Goal: Task Accomplishment & Management: Use online tool/utility

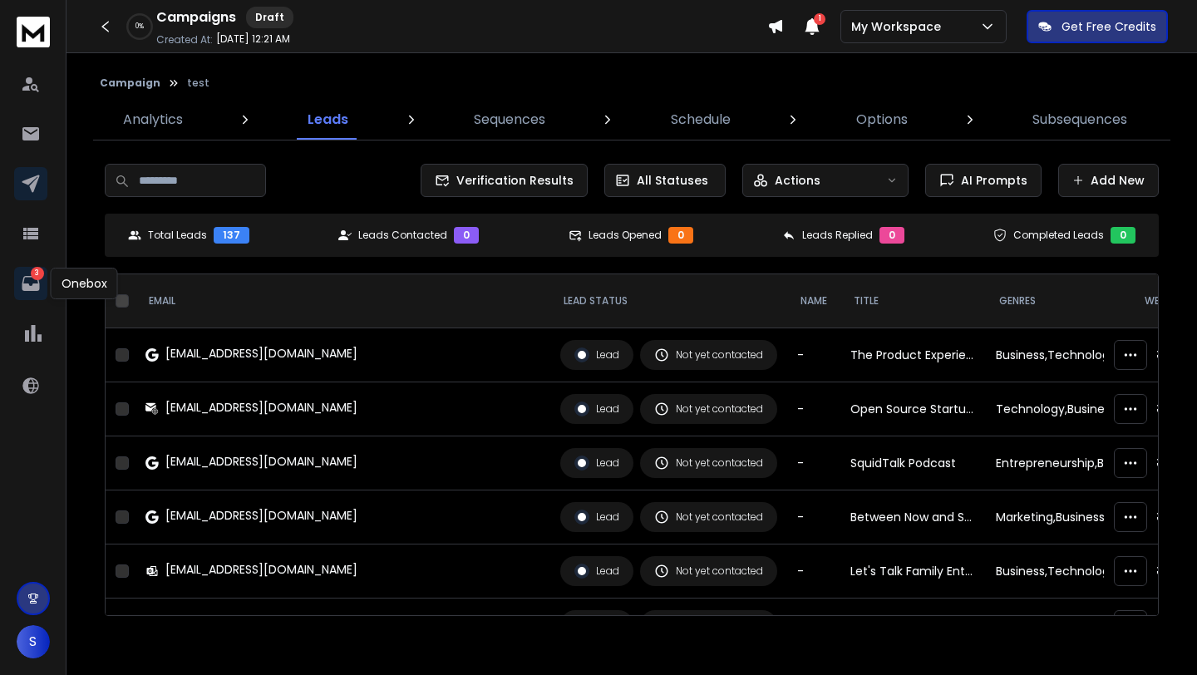
click at [37, 280] on p "3" at bounding box center [37, 273] width 13 height 13
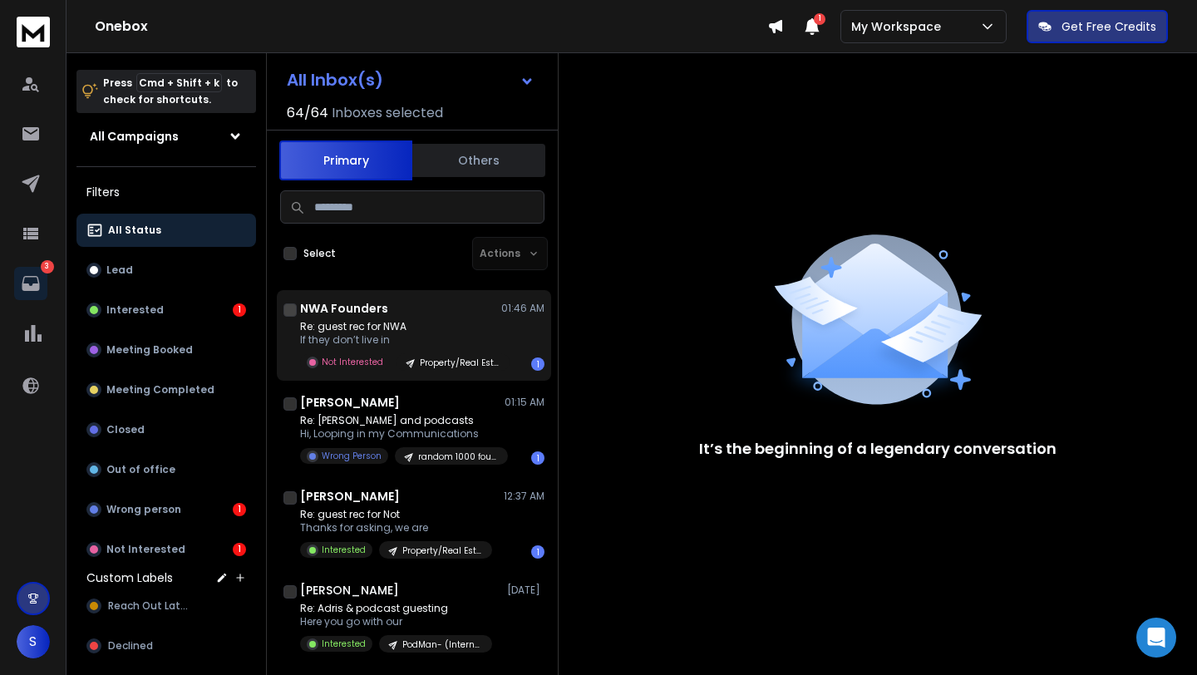
click at [391, 350] on div "Re: guest rec for NWA If they don’t live in Not Interested Property/Real Estate…" at bounding box center [404, 345] width 209 height 51
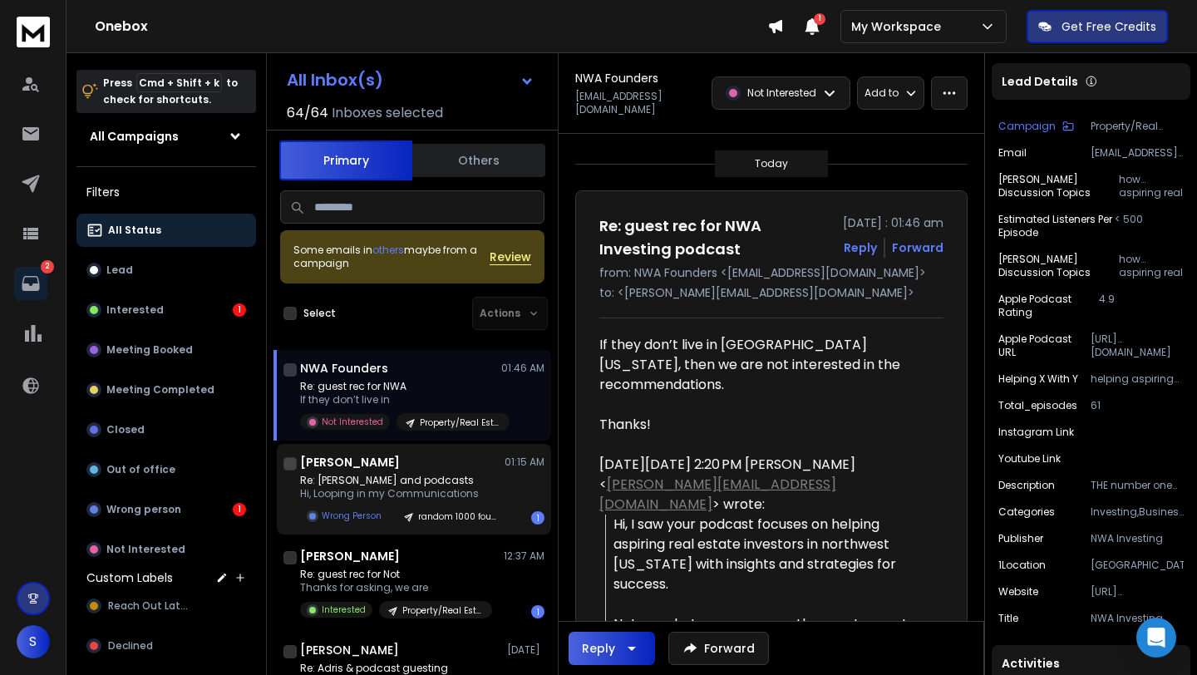
click at [470, 465] on div "Jeanine Ballone 01:15 AM" at bounding box center [422, 462] width 244 height 17
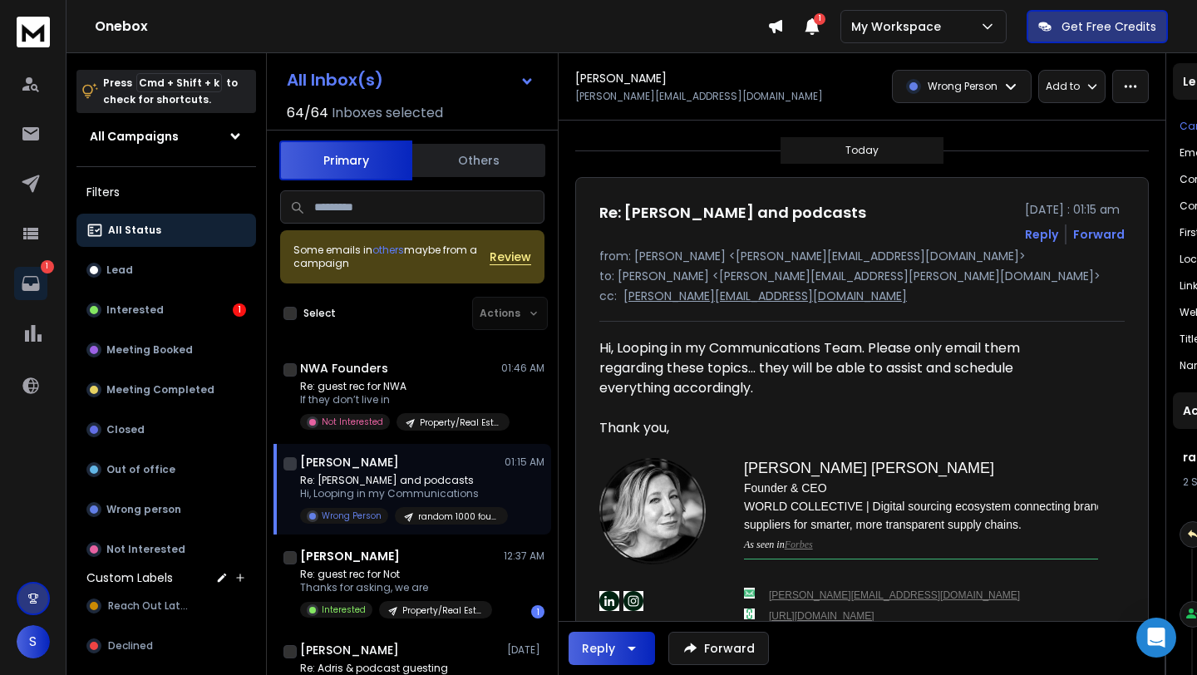
scroll to position [0, 191]
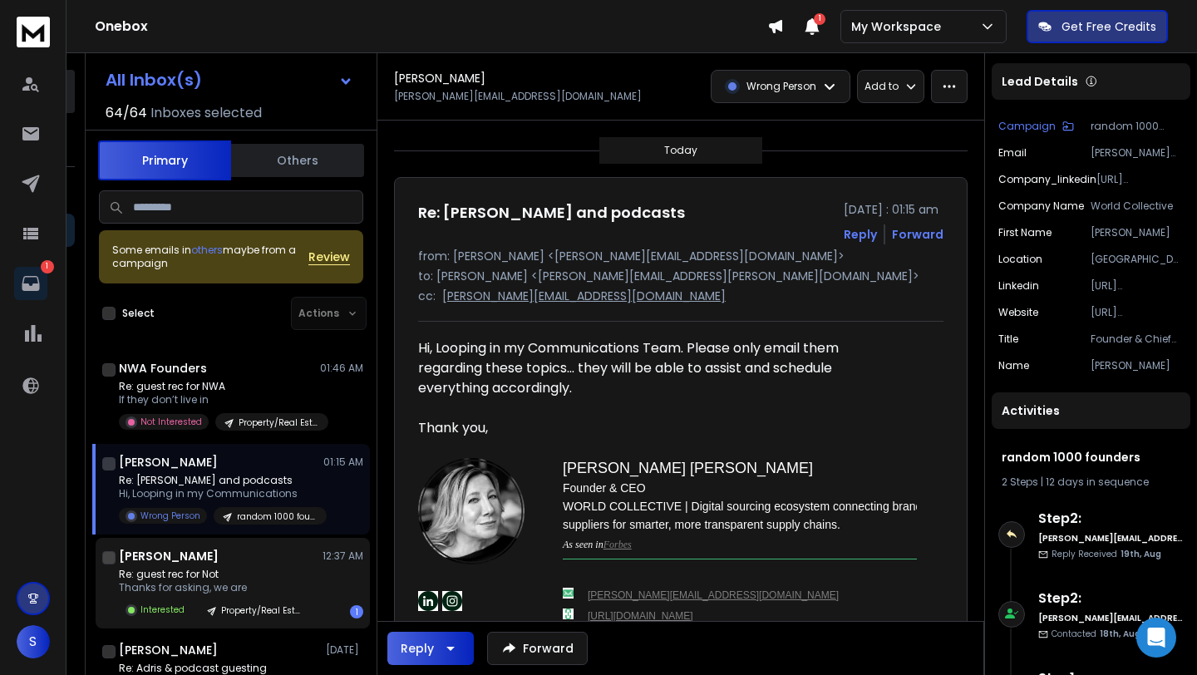
click at [283, 599] on div "Re: guest rec for Not Thanks for asking, we are Interested Property/Real Estate…" at bounding box center [215, 593] width 192 height 51
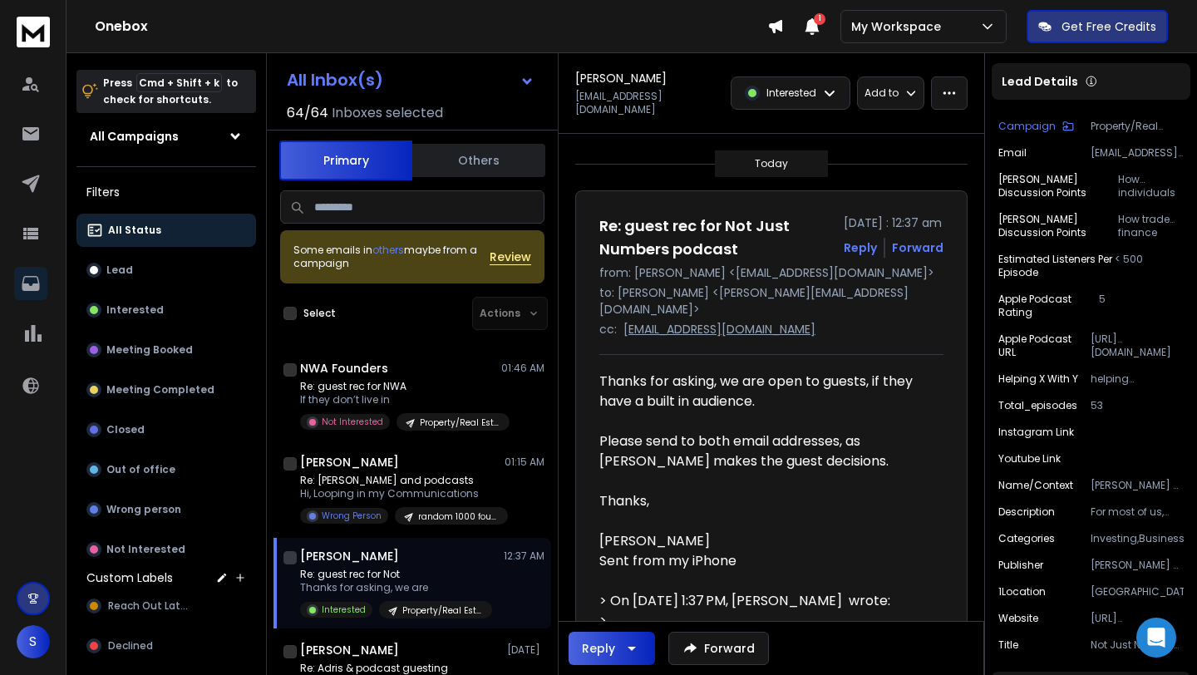
scroll to position [62, 0]
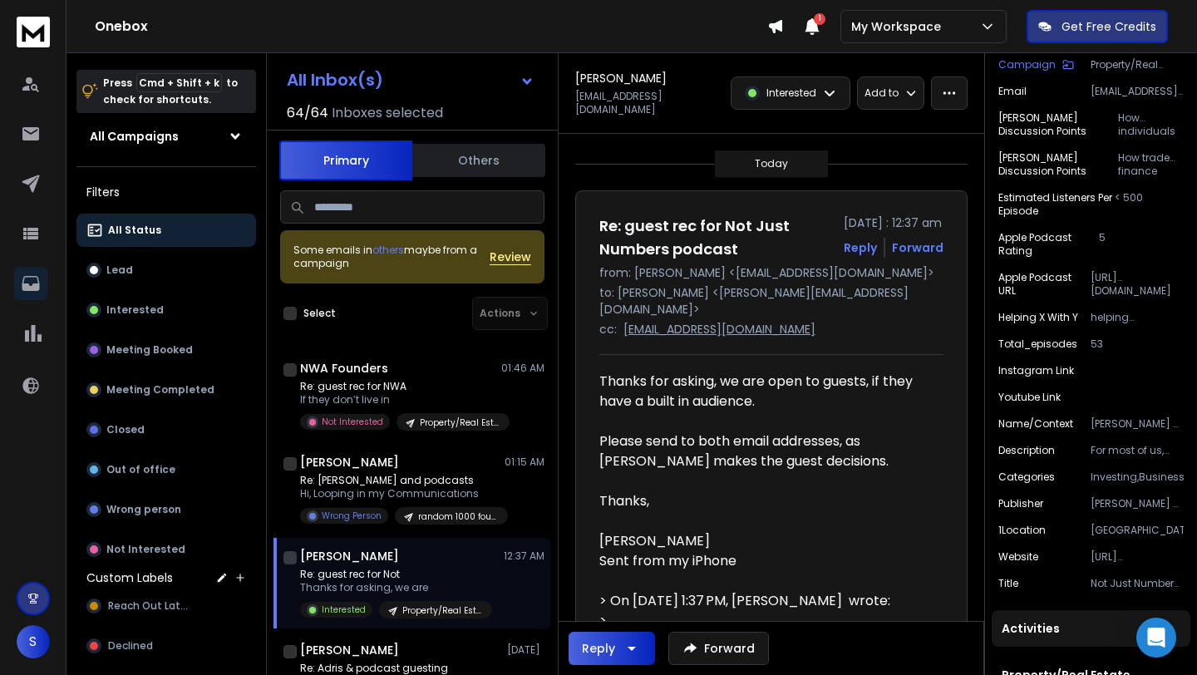
click at [1140, 277] on p "https://podcasts.apple.com/us/podcast/not-just-numbers-honest-conversations-wit…" at bounding box center [1136, 284] width 93 height 27
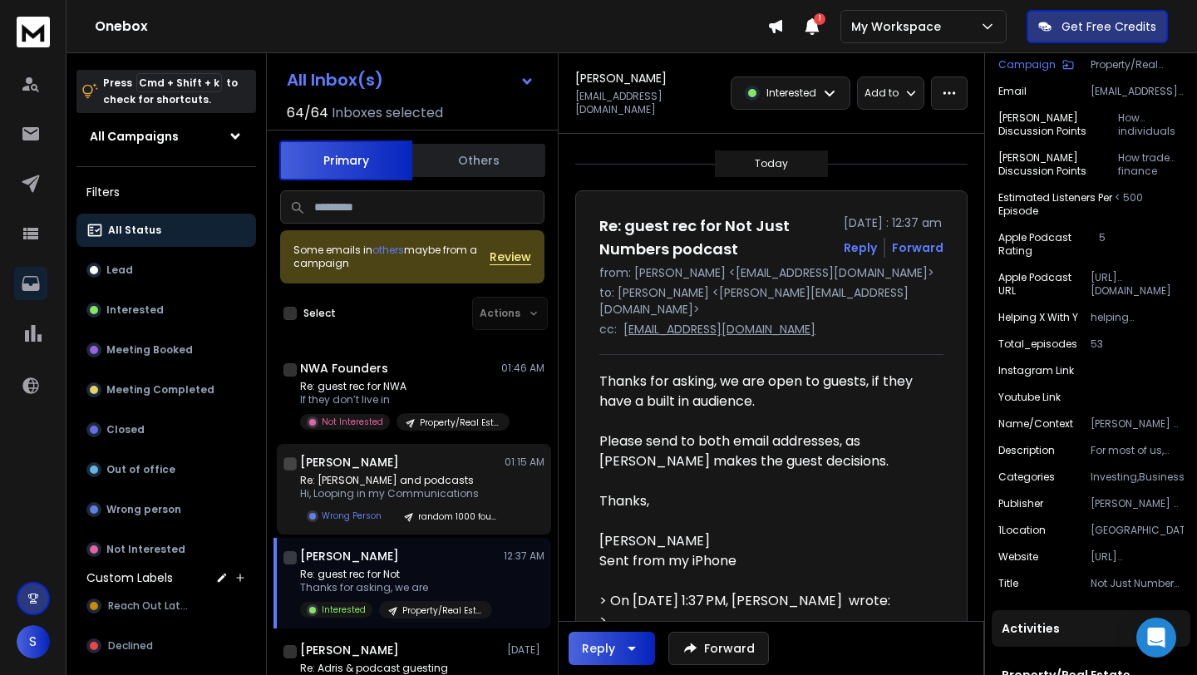
click at [430, 513] on p "random 1000 founders" at bounding box center [458, 516] width 80 height 12
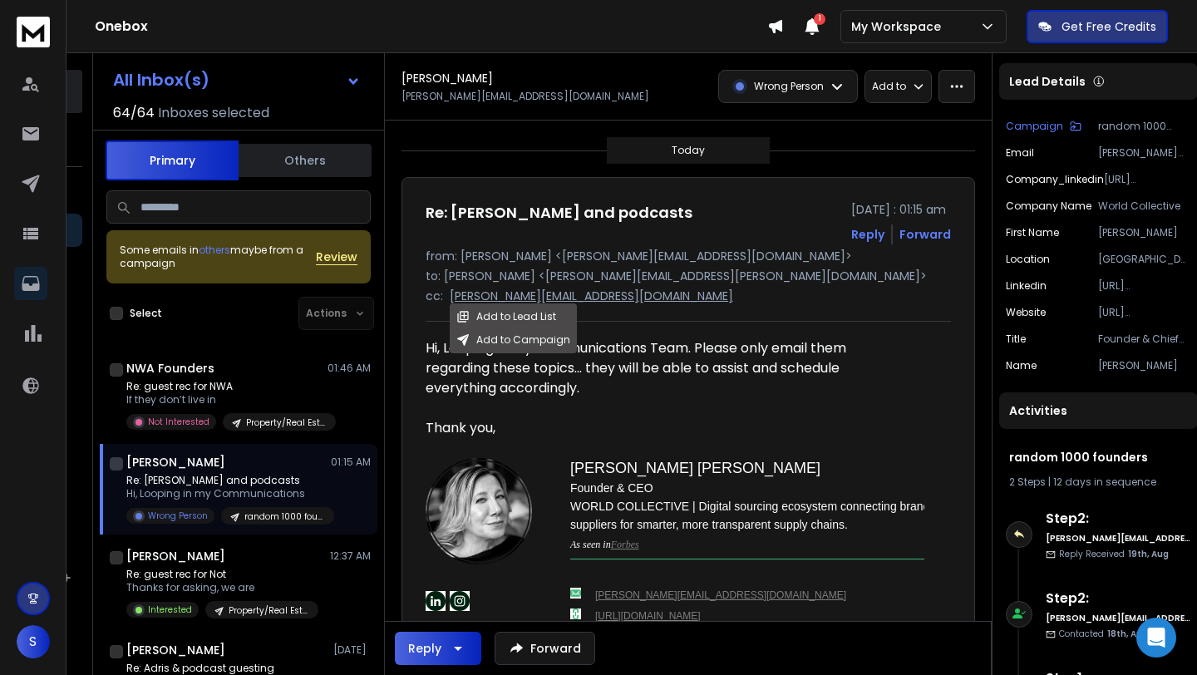
scroll to position [0, 191]
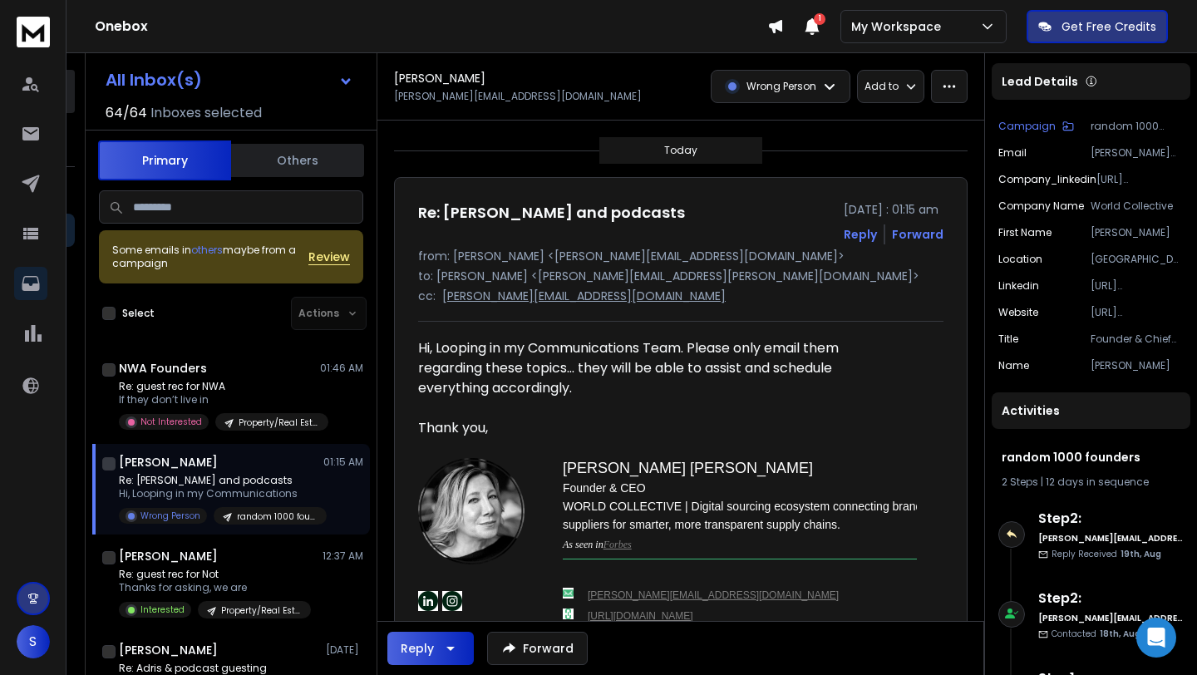
click at [623, 71] on div "Jeanine Ballone Jeanine Ballone jeanine@world-collective.com" at bounding box center [535, 86] width 282 height 33
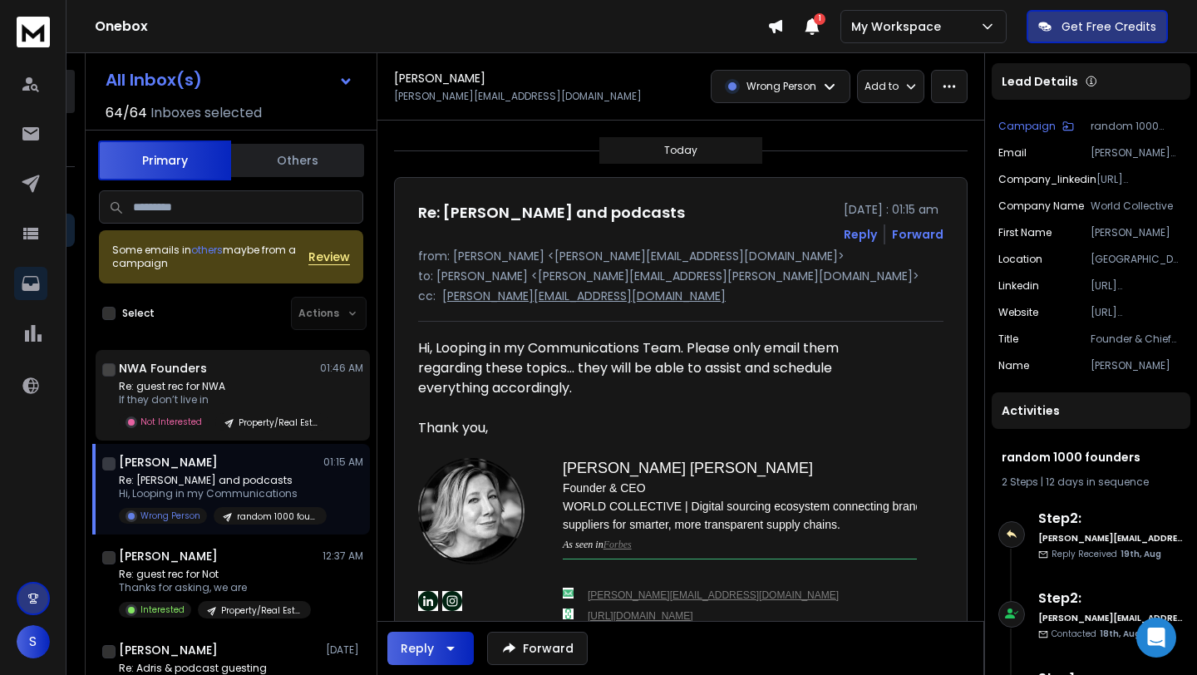
click at [308, 439] on div "NWA Founders 01:46 AM Re: guest rec for NWA If they don’t live in Not Intereste…" at bounding box center [233, 395] width 274 height 91
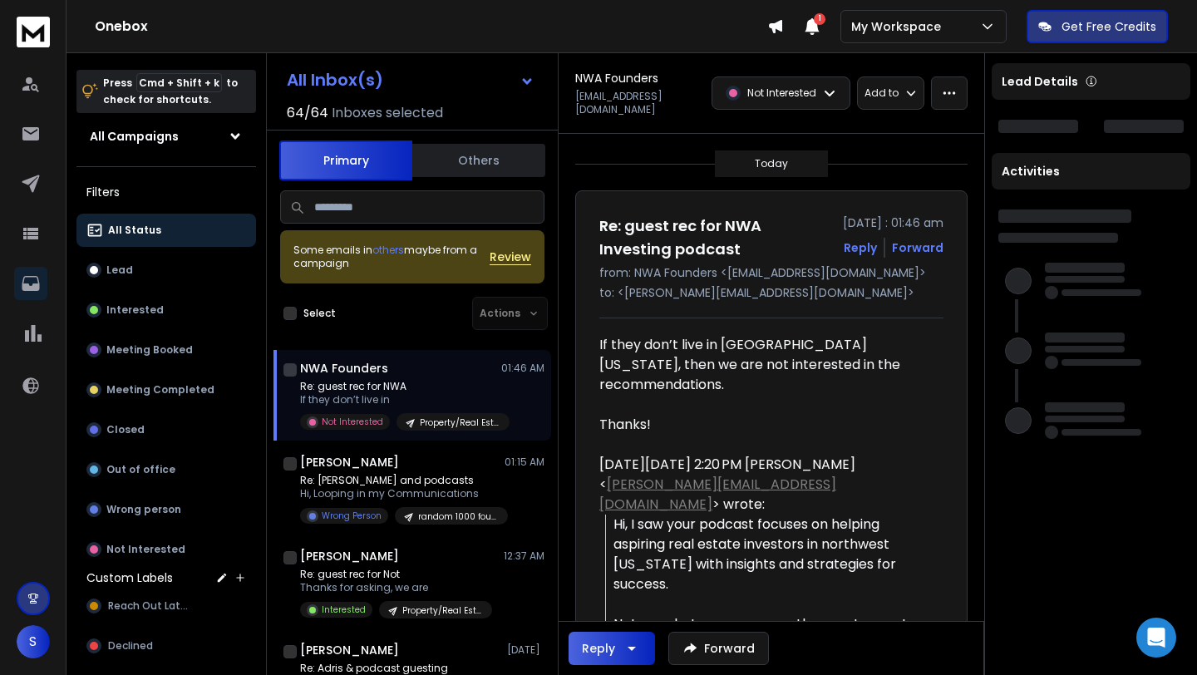
scroll to position [0, 2]
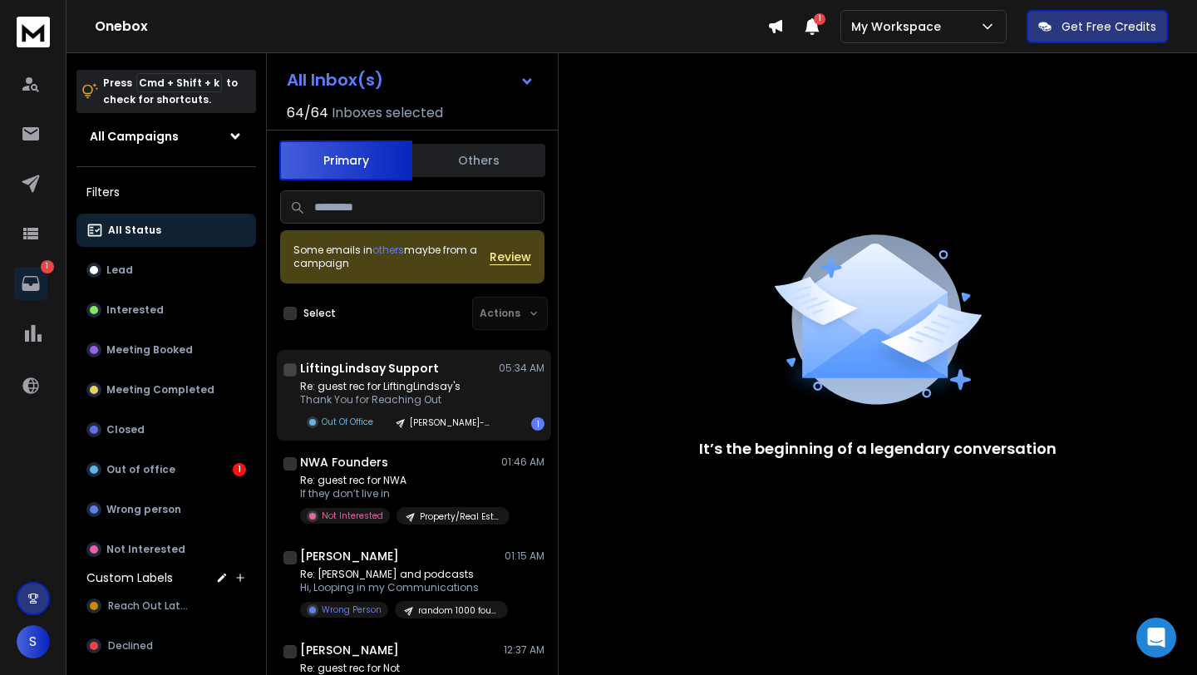
click at [435, 318] on div "Select Actions" at bounding box center [412, 310] width 291 height 40
click at [431, 370] on h1 "LiftingLindsay Support" at bounding box center [369, 368] width 139 height 17
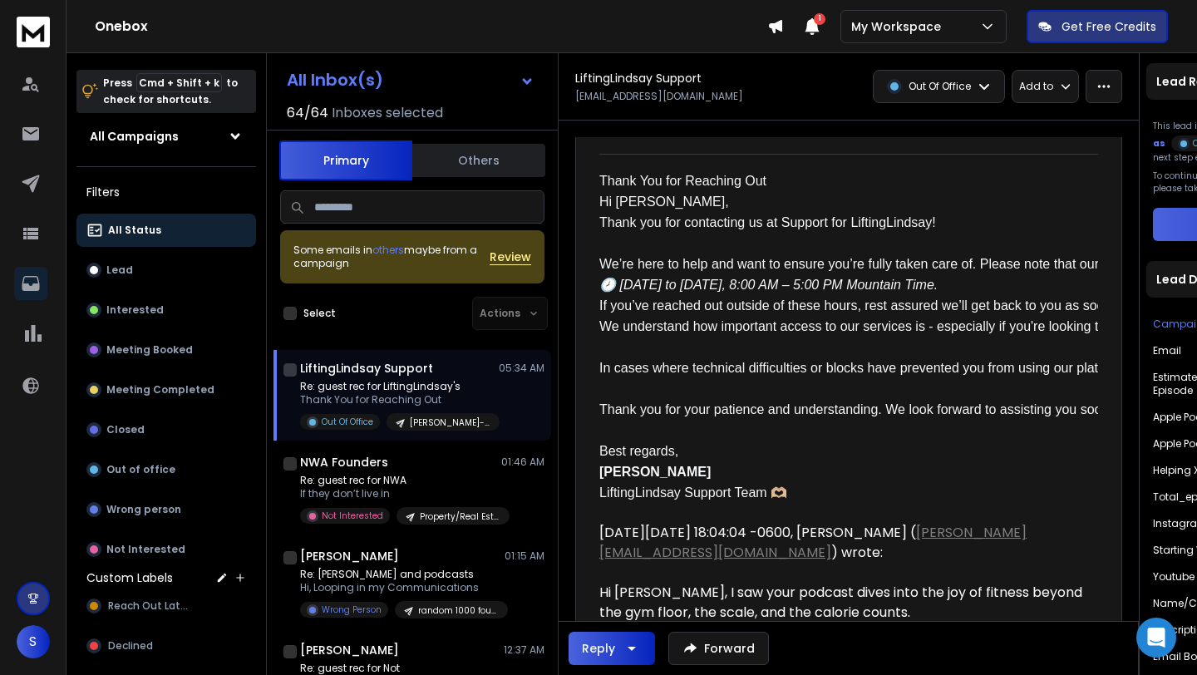
scroll to position [178, 0]
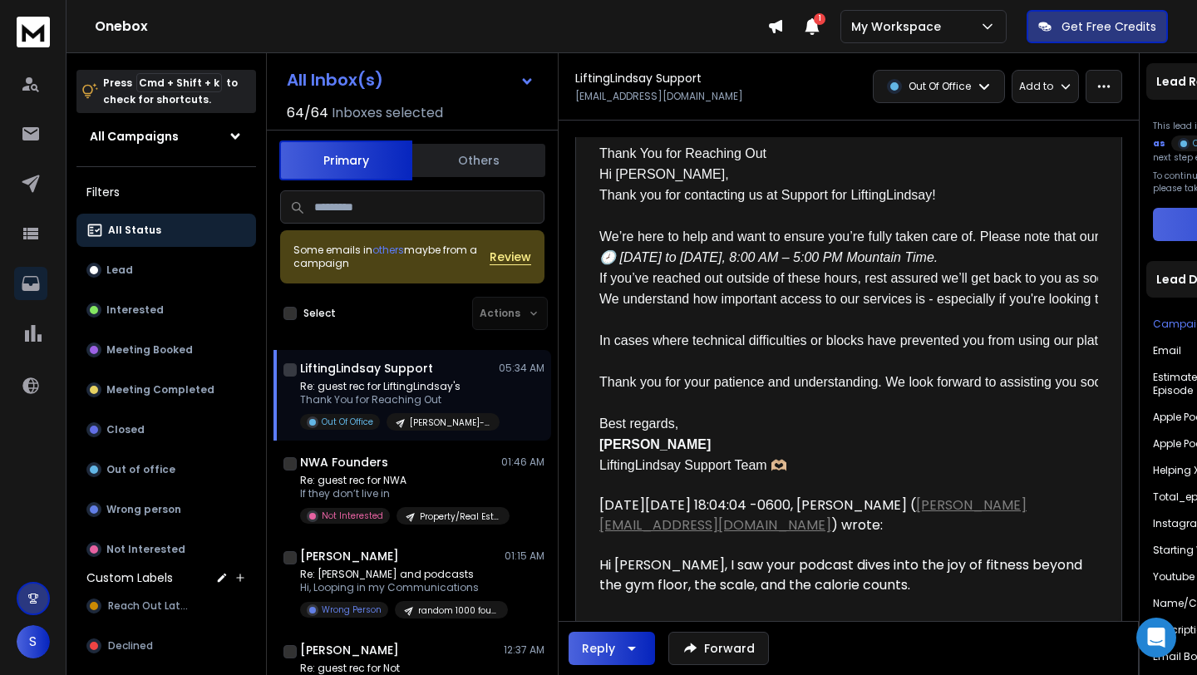
click at [904, 93] on div "Out Of Office" at bounding box center [939, 87] width 130 height 32
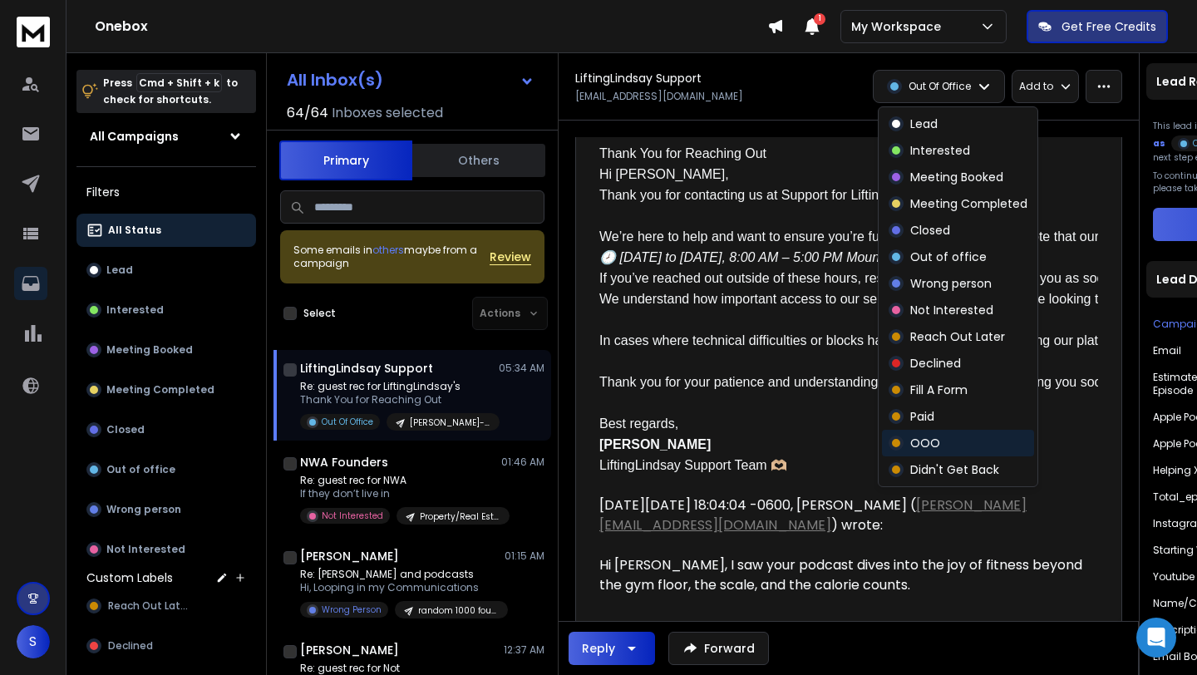
click at [918, 431] on div "OOO" at bounding box center [958, 443] width 152 height 27
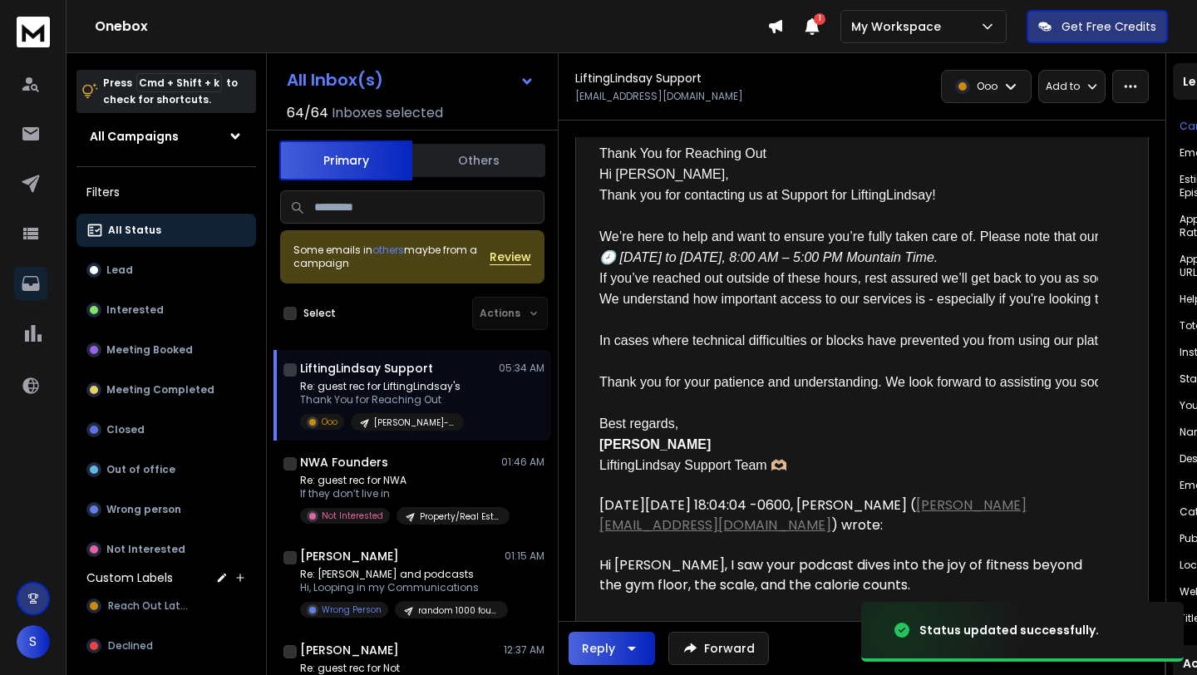
click at [515, 261] on span "Review" at bounding box center [511, 257] width 42 height 17
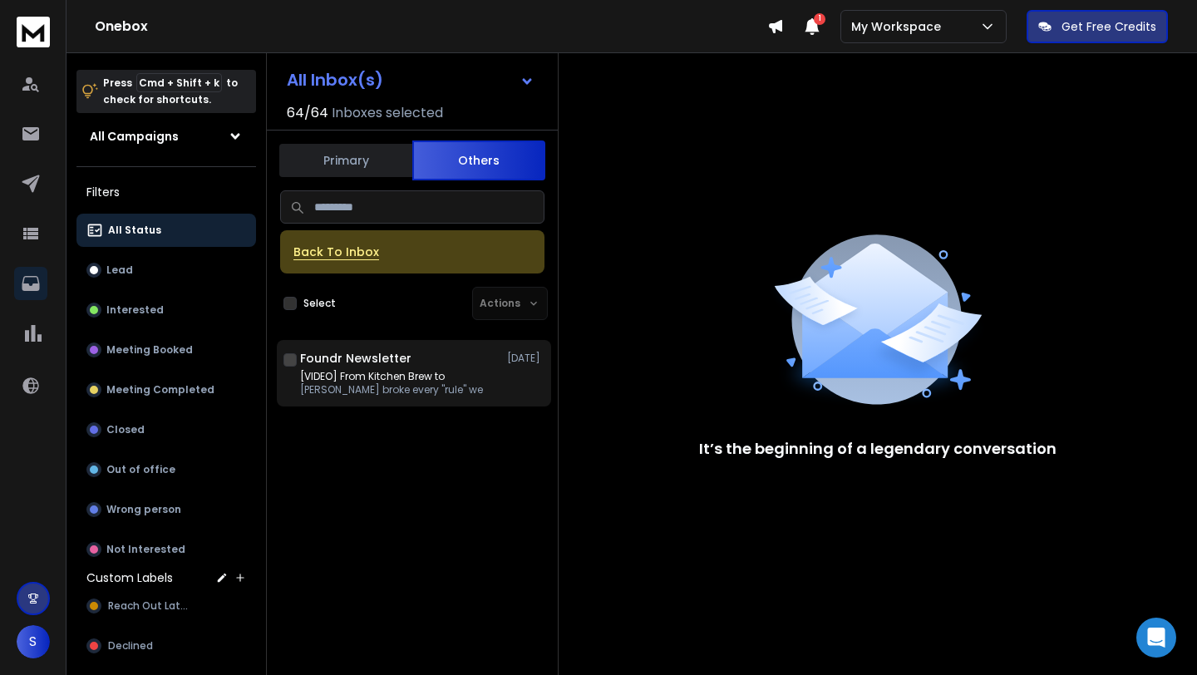
click at [467, 370] on div "[VIDEO] From Kitchen Brew to [PERSON_NAME] broke every "rule" we" at bounding box center [422, 383] width 244 height 27
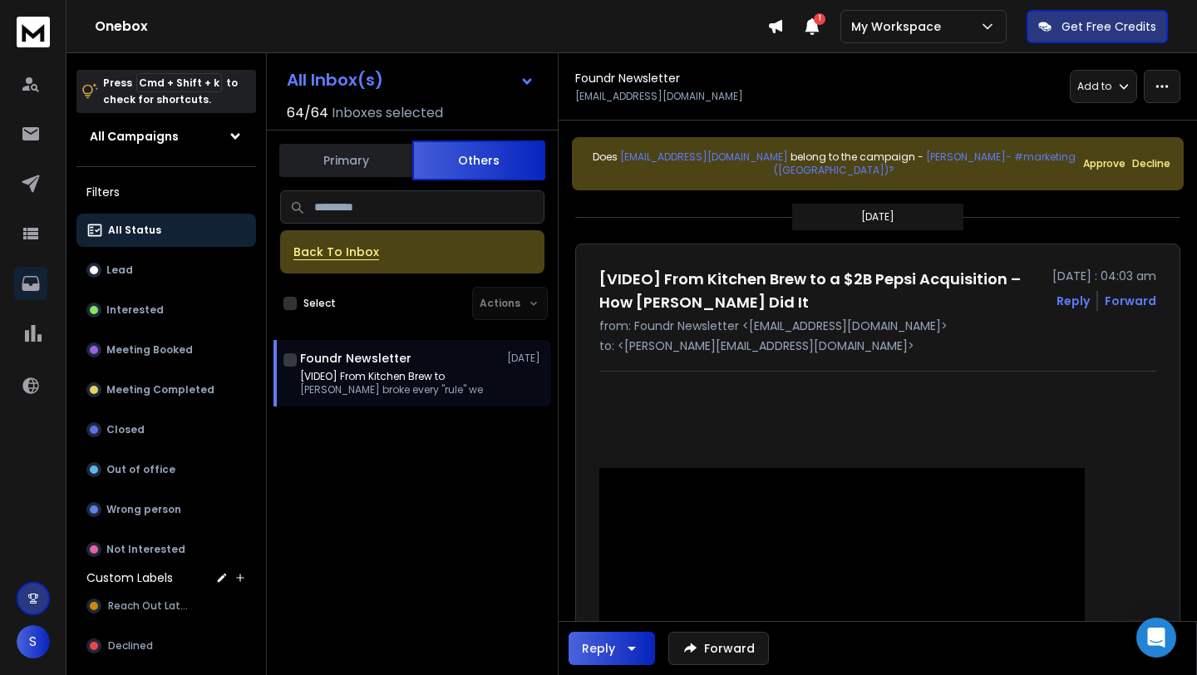
click at [361, 248] on span "Back To Inbox" at bounding box center [336, 252] width 86 height 17
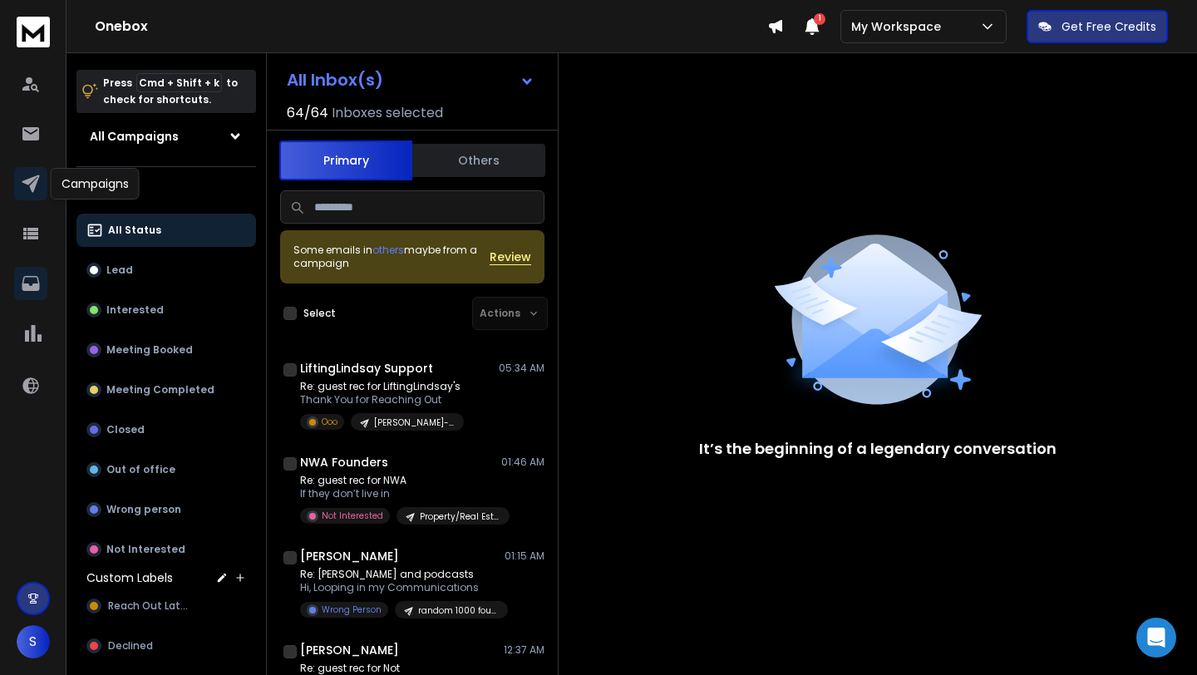
click at [34, 180] on icon at bounding box center [31, 184] width 20 height 20
